Goal: Task Accomplishment & Management: Manage account settings

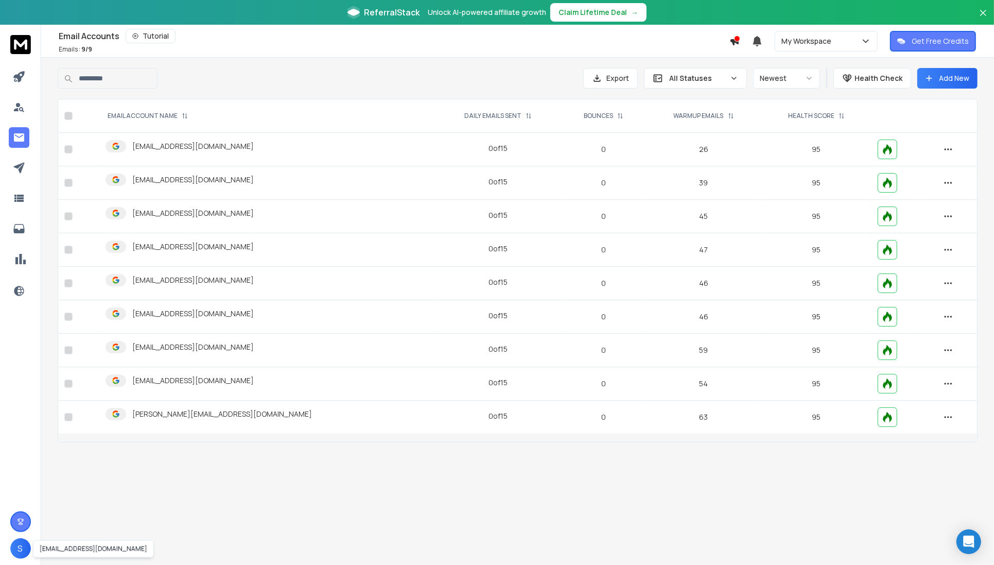
click at [25, 537] on div "S" at bounding box center [20, 534] width 21 height 47
click at [23, 538] on button "S" at bounding box center [20, 548] width 21 height 21
click at [73, 527] on p "Settings" at bounding box center [63, 532] width 28 height 10
